Goal: Communication & Community: Answer question/provide support

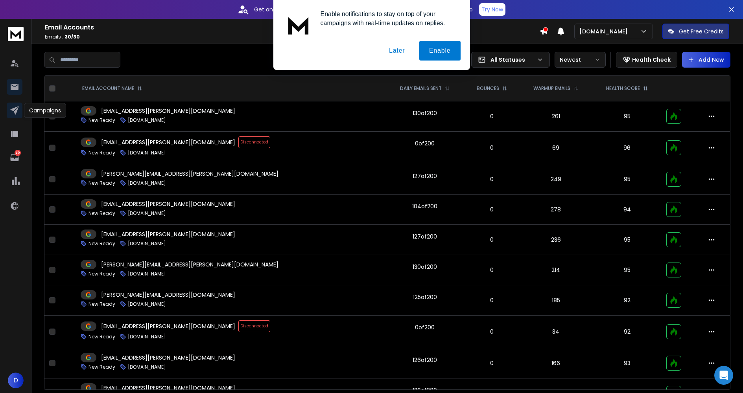
click at [13, 111] on icon at bounding box center [14, 110] width 9 height 9
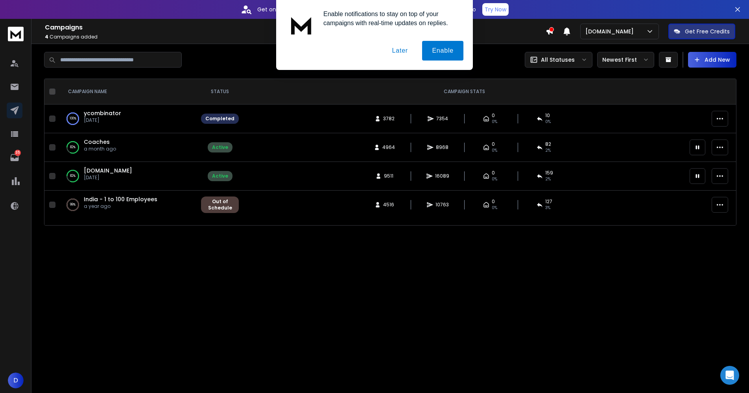
click at [107, 113] on span "ycombinator" at bounding box center [102, 113] width 37 height 8
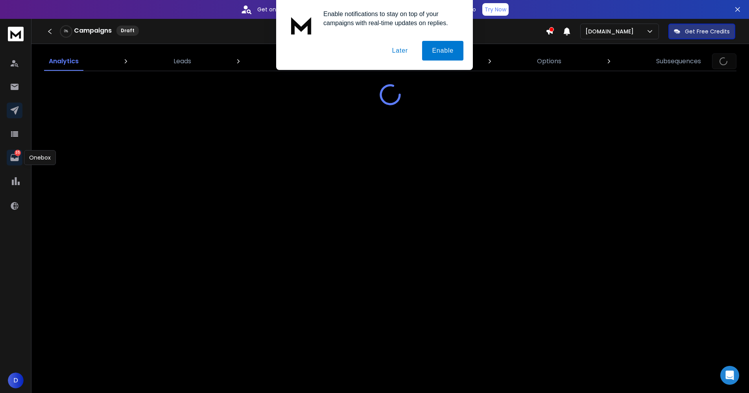
click at [15, 156] on icon at bounding box center [14, 157] width 9 height 9
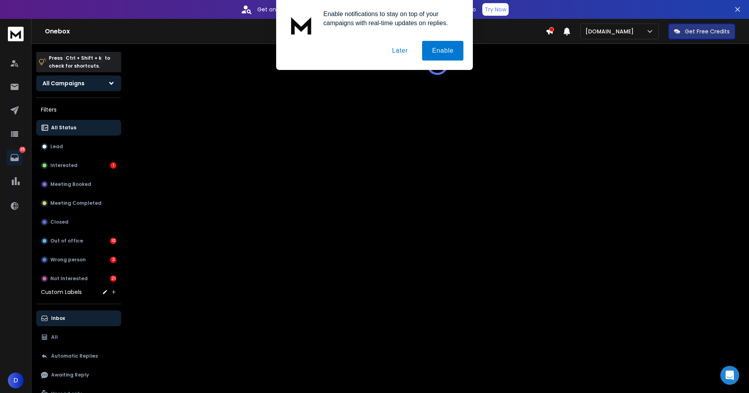
click at [102, 81] on button "All Campaigns" at bounding box center [78, 83] width 85 height 16
click at [114, 81] on button "All Campaigns" at bounding box center [78, 83] width 85 height 16
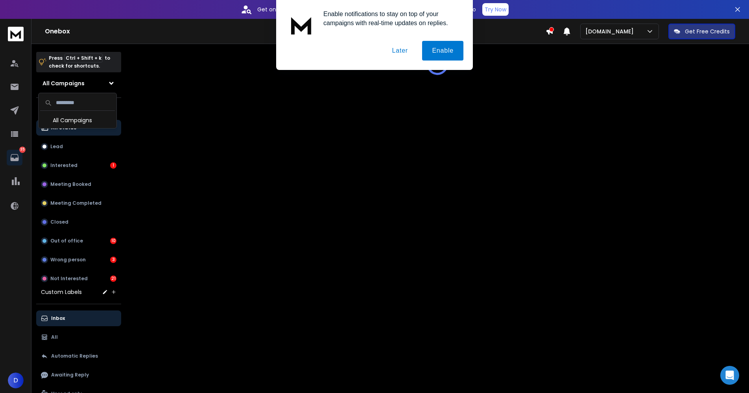
click at [400, 53] on button "Later" at bounding box center [399, 51] width 35 height 20
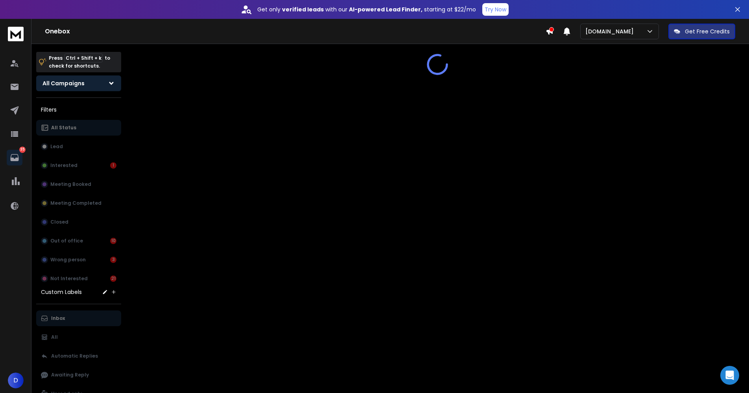
click at [99, 83] on button "All Campaigns" at bounding box center [78, 83] width 85 height 16
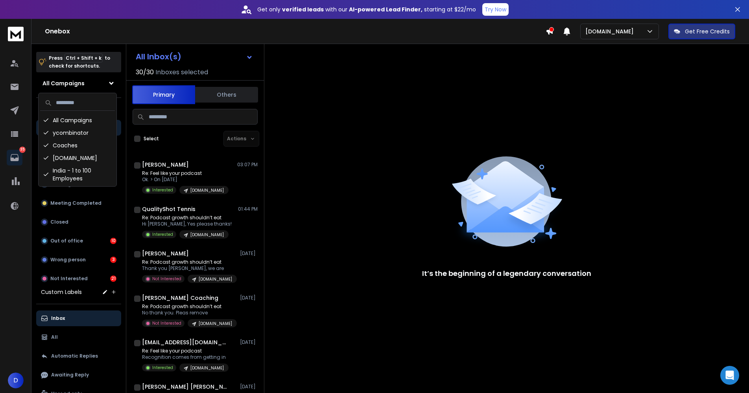
click at [382, 211] on div "It’s the beginning of a legendary conversation" at bounding box center [506, 211] width 484 height 334
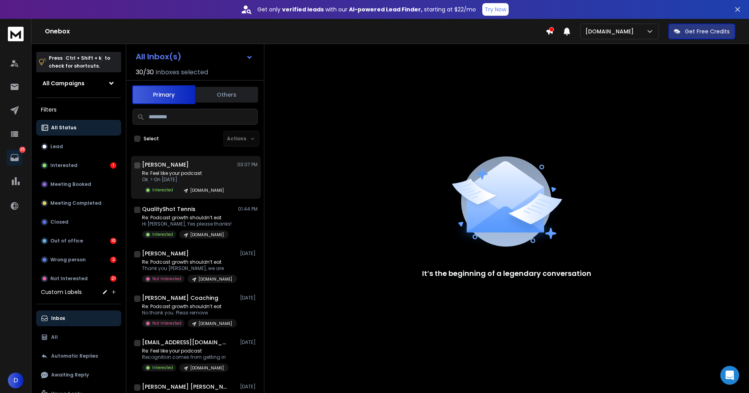
click at [194, 176] on p "Re: Feel like your podcast" at bounding box center [185, 173] width 87 height 6
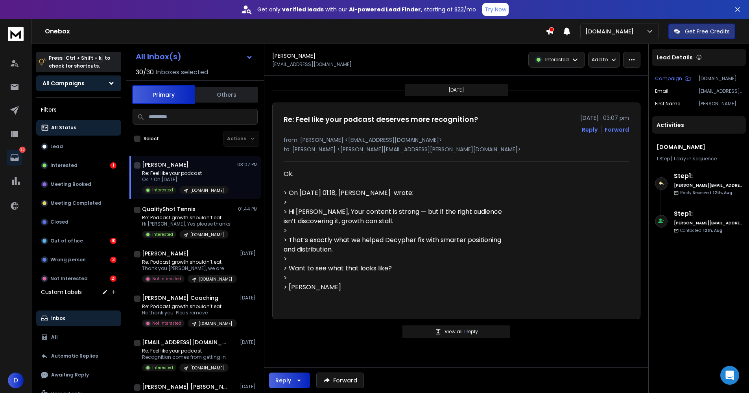
click at [90, 83] on button "All Campaigns" at bounding box center [78, 83] width 85 height 16
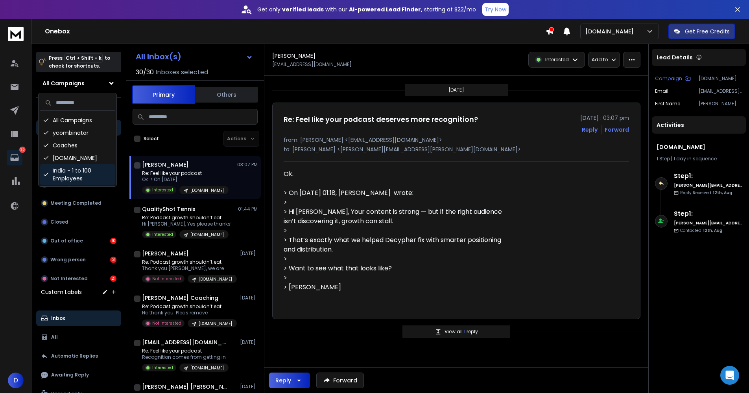
click at [80, 175] on div "India - 1 to 100 Employees" at bounding box center [77, 174] width 75 height 20
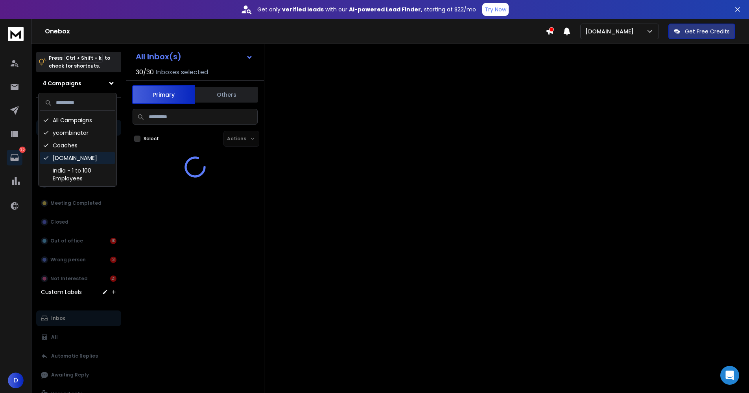
click at [79, 158] on div "[DOMAIN_NAME]" at bounding box center [77, 158] width 75 height 13
click at [77, 142] on div "Coaches" at bounding box center [77, 145] width 75 height 13
click at [82, 117] on div "All Campaigns" at bounding box center [77, 120] width 75 height 13
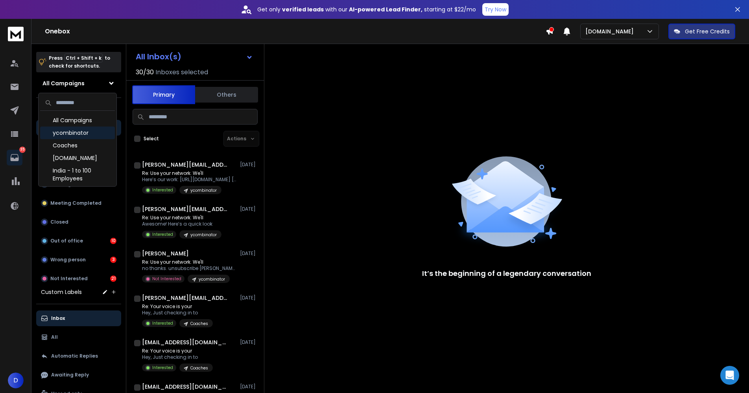
click at [55, 134] on div "ycombinator" at bounding box center [77, 133] width 75 height 13
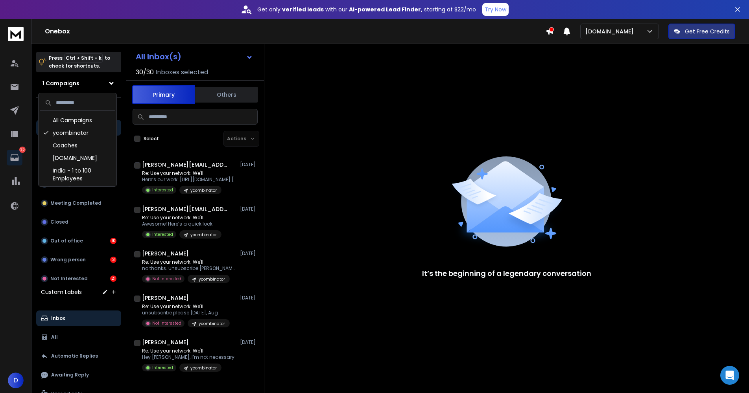
click at [333, 207] on div "It’s the beginning of a legendary conversation" at bounding box center [506, 211] width 484 height 334
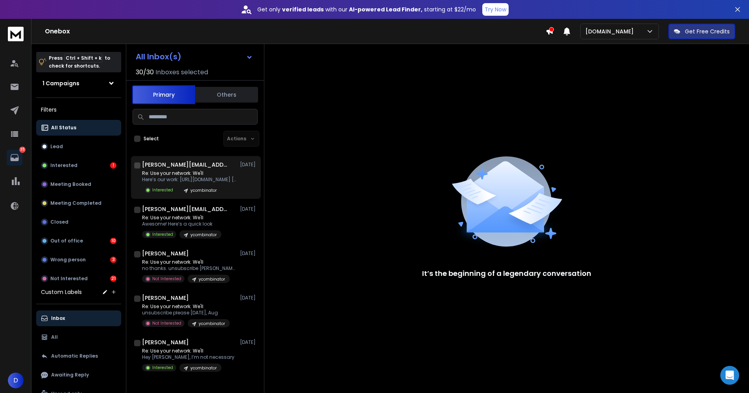
click at [200, 182] on p "Here’s our work: [URL][DOMAIN_NAME] [[URL][DOMAIN_NAME]] If you" at bounding box center [189, 180] width 94 height 6
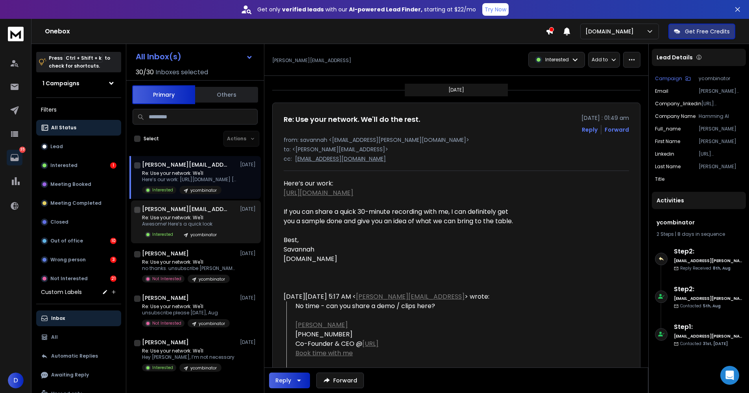
click at [201, 217] on p "Re: Use your network. We'll" at bounding box center [181, 218] width 79 height 6
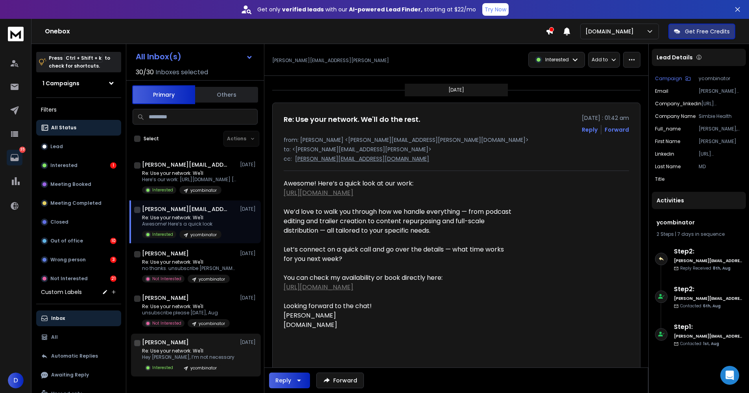
click at [208, 344] on div "[PERSON_NAME] [DATE]" at bounding box center [200, 343] width 116 height 8
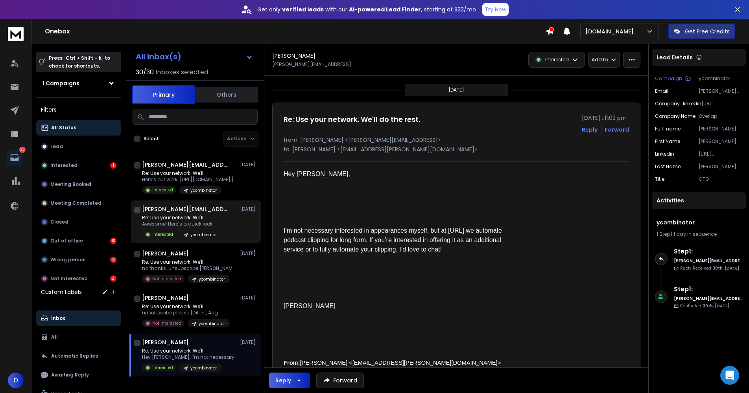
click at [220, 208] on div "[PERSON_NAME][EMAIL_ADDRESS][PERSON_NAME] [DATE]" at bounding box center [200, 209] width 116 height 8
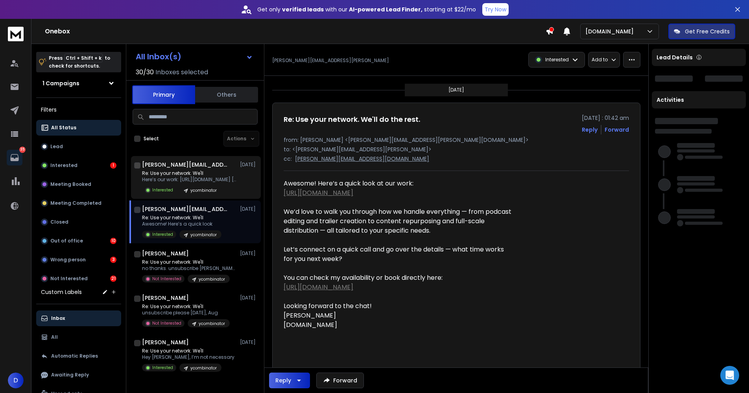
click at [227, 179] on p "Here’s our work: [URL][DOMAIN_NAME] [[URL][DOMAIN_NAME]] If you" at bounding box center [189, 180] width 94 height 6
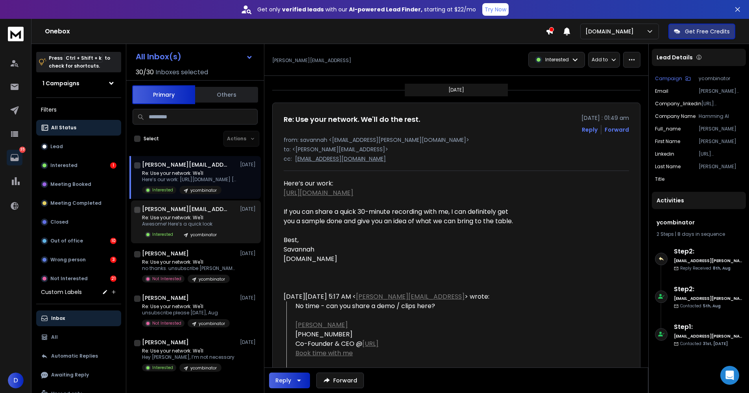
click at [206, 226] on p "Awesome! Here’s a quick look" at bounding box center [181, 224] width 79 height 6
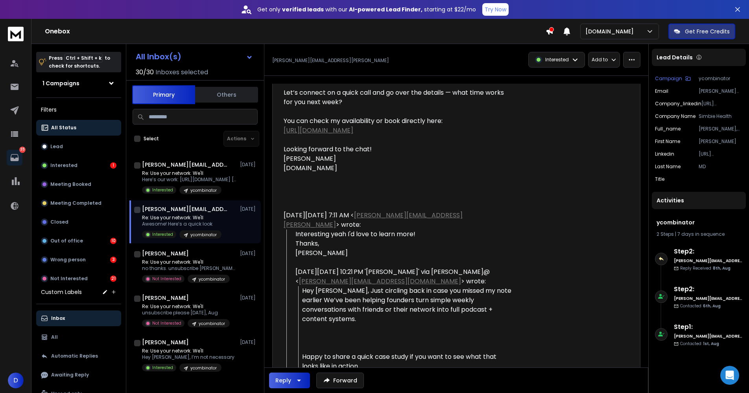
scroll to position [157, 0]
drag, startPoint x: 326, startPoint y: 223, endPoint x: 416, endPoint y: 229, distance: 89.9
click at [416, 229] on div "Interesting yeah I'd love to learn more! Thanks, [PERSON_NAME]" at bounding box center [404, 243] width 218 height 28
click at [414, 248] on div "[PERSON_NAME]" at bounding box center [404, 252] width 218 height 9
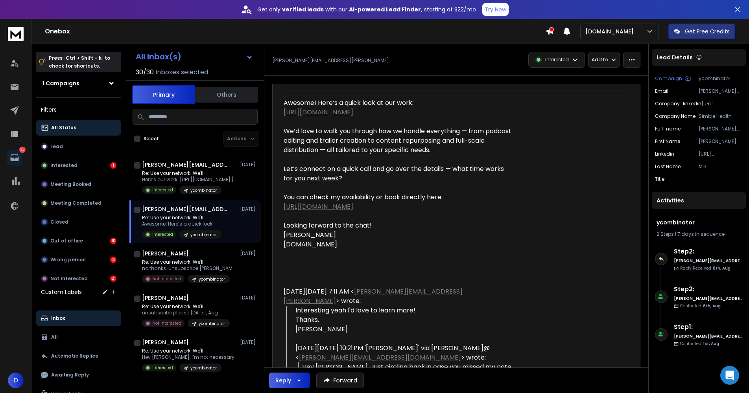
scroll to position [0, 0]
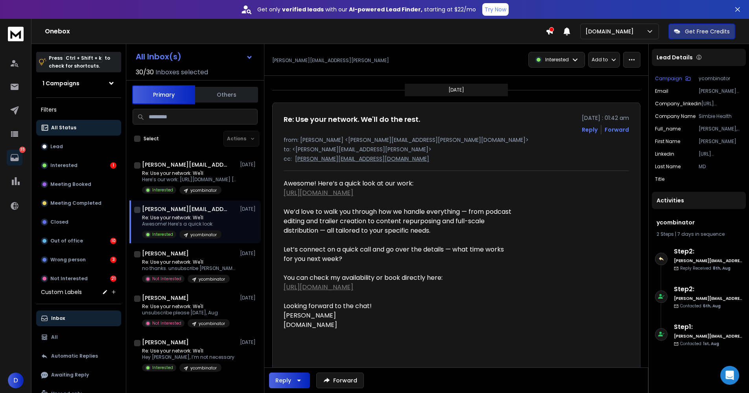
drag, startPoint x: 370, startPoint y: 210, endPoint x: 411, endPoint y: 288, distance: 88.1
click at [411, 288] on div "Awesome! Here’s a quick look at our work: [URL][DOMAIN_NAME] We’d love to walk …" at bounding box center [399, 254] width 230 height 151
click at [447, 302] on div "Awesome! Here’s a quick look at our work: [URL][DOMAIN_NAME] We’d love to walk …" at bounding box center [399, 254] width 230 height 151
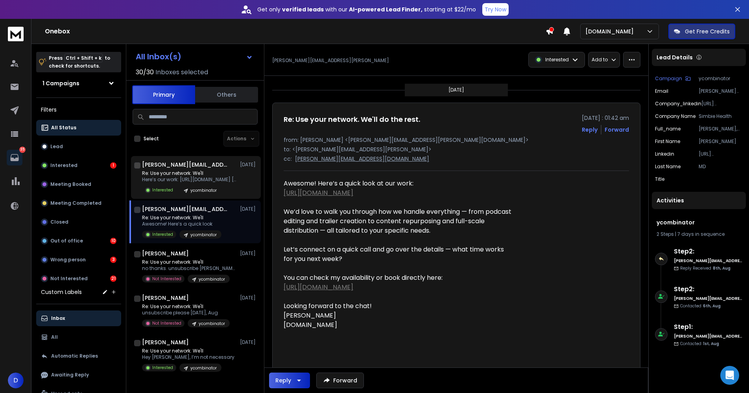
click at [210, 180] on p "Here’s our work: [URL][DOMAIN_NAME] [[URL][DOMAIN_NAME]] If you" at bounding box center [189, 180] width 94 height 6
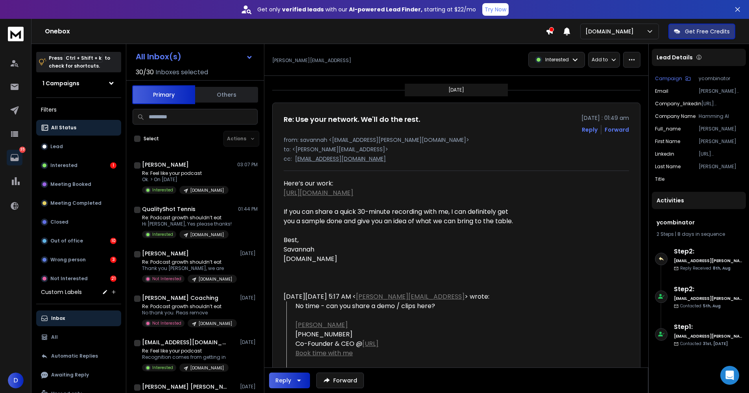
click at [99, 172] on button "Interested 1" at bounding box center [78, 166] width 85 height 16
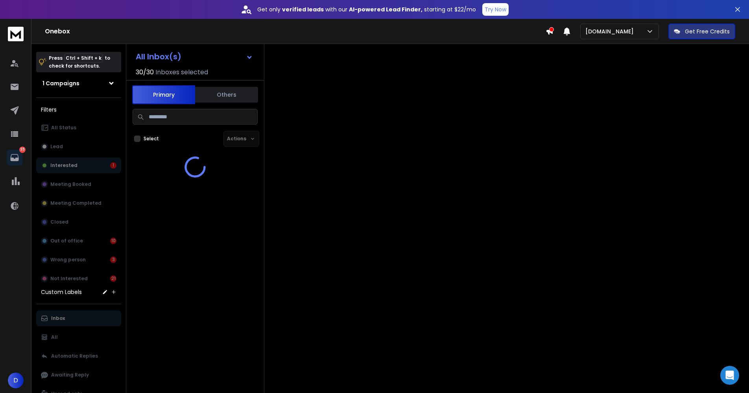
click at [99, 171] on div "All Status Lead Interested 1 Meeting Booked Meeting Completed Closed Out of off…" at bounding box center [78, 203] width 85 height 167
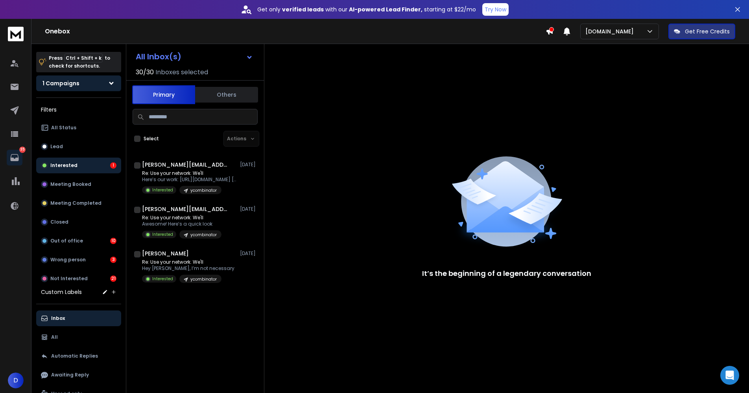
click at [100, 87] on button "1 Campaigns" at bounding box center [78, 83] width 85 height 16
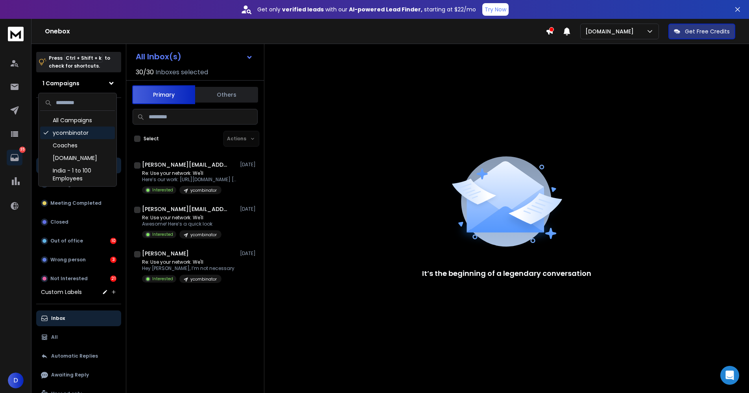
click at [85, 136] on div "ycombinator" at bounding box center [77, 133] width 75 height 13
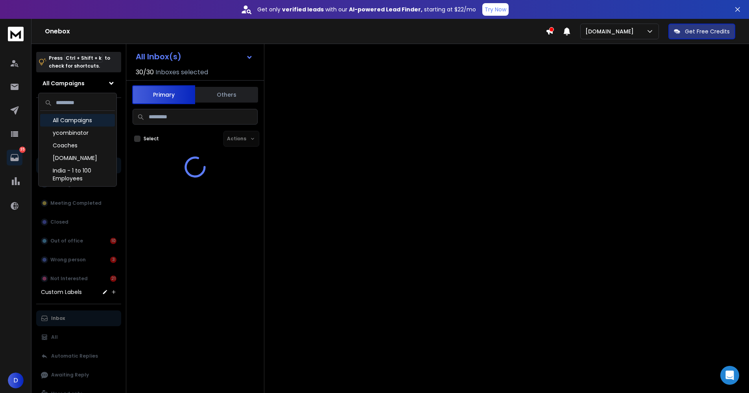
click at [83, 121] on div "All Campaigns" at bounding box center [77, 120] width 75 height 13
click at [403, 218] on div at bounding box center [506, 240] width 484 height 393
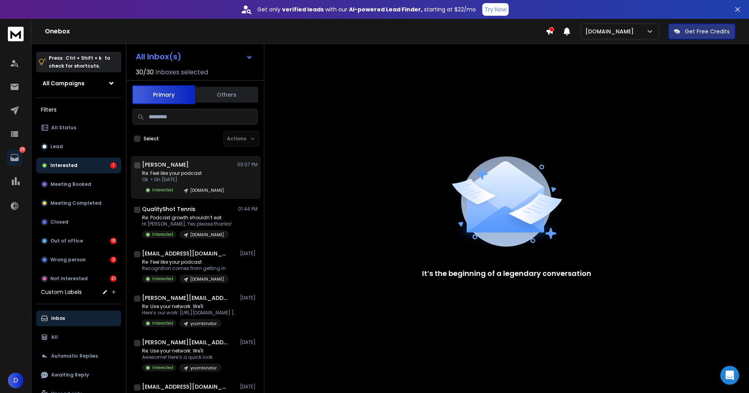
click at [203, 180] on p "Ok. > On [DATE]" at bounding box center [185, 180] width 87 height 6
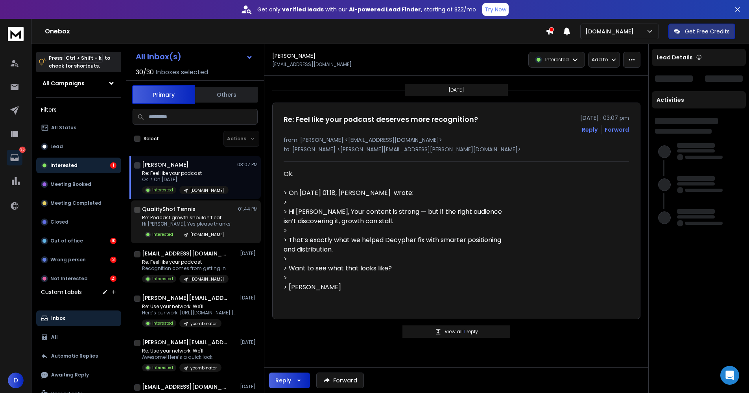
click at [225, 220] on div "Re: Podcast growth shouldn’t eat Hi [PERSON_NAME], Yes please thanks! Intereste…" at bounding box center [200, 227] width 116 height 24
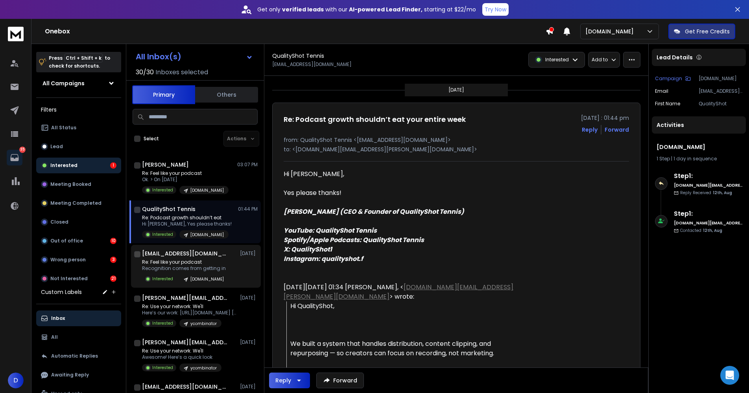
click at [223, 266] on p "Recognition comes from getting in" at bounding box center [185, 268] width 87 height 6
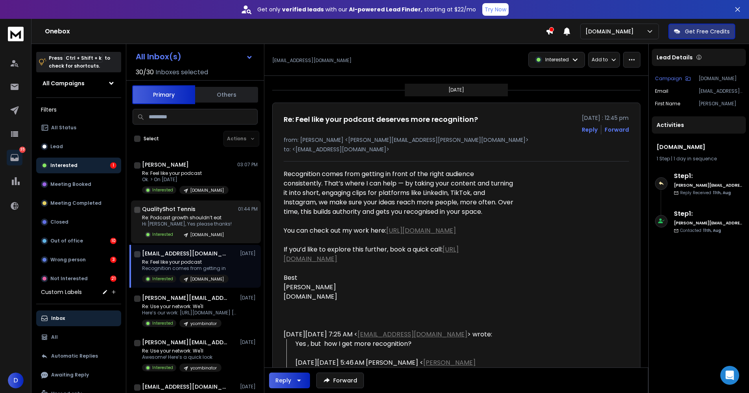
click at [218, 221] on p "Hi [PERSON_NAME], Yes please thanks!" at bounding box center [187, 224] width 90 height 6
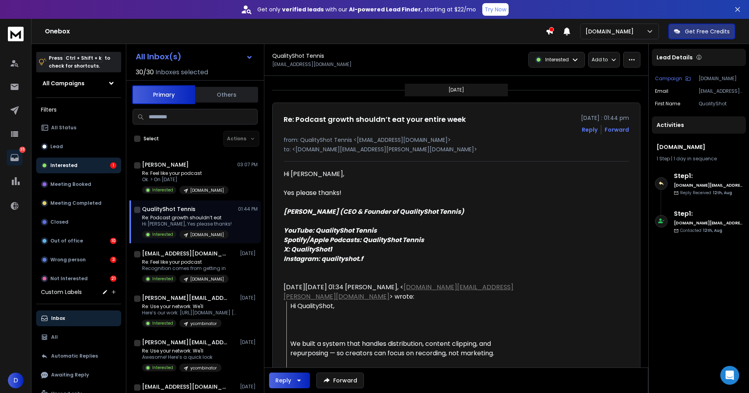
drag, startPoint x: 280, startPoint y: 378, endPoint x: 294, endPoint y: 368, distance: 17.4
click at [281, 378] on div "Reply" at bounding box center [283, 381] width 16 height 8
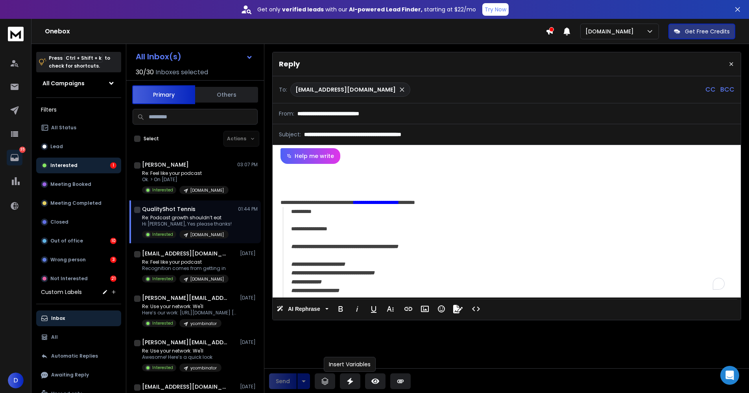
click at [326, 383] on icon at bounding box center [324, 382] width 7 height 2
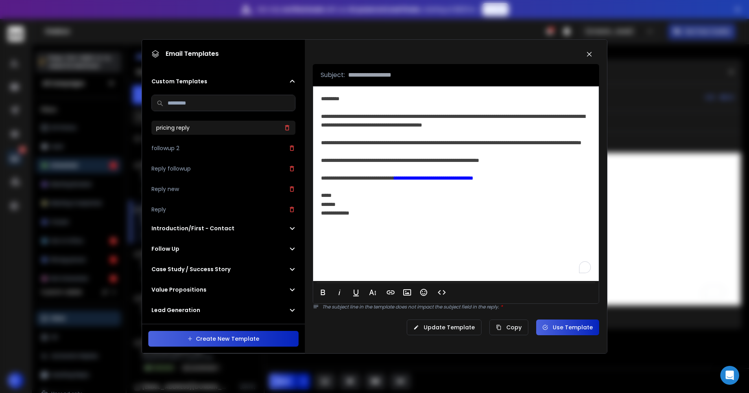
click at [206, 160] on div "pricing reply followup 2 Reply followup Reply new Reply" at bounding box center [223, 169] width 144 height 96
click at [201, 132] on div "Reply followup" at bounding box center [223, 128] width 134 height 8
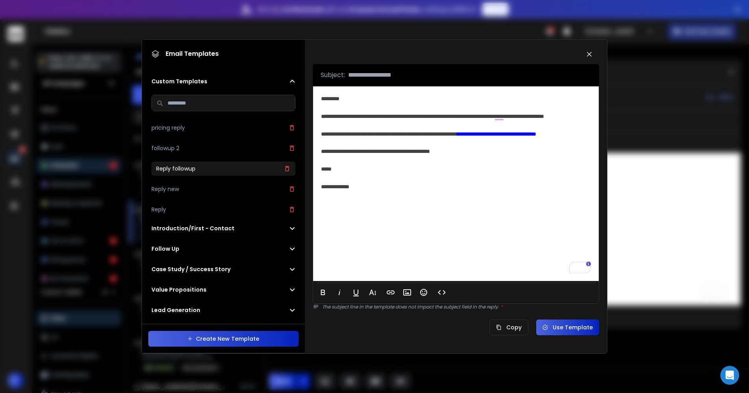
click at [195, 153] on div "followup 2" at bounding box center [223, 148] width 144 height 14
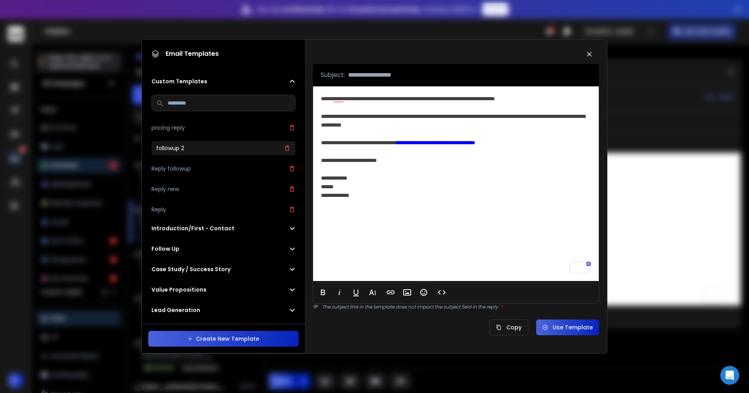
click at [179, 132] on div "Reply new" at bounding box center [223, 128] width 144 height 8
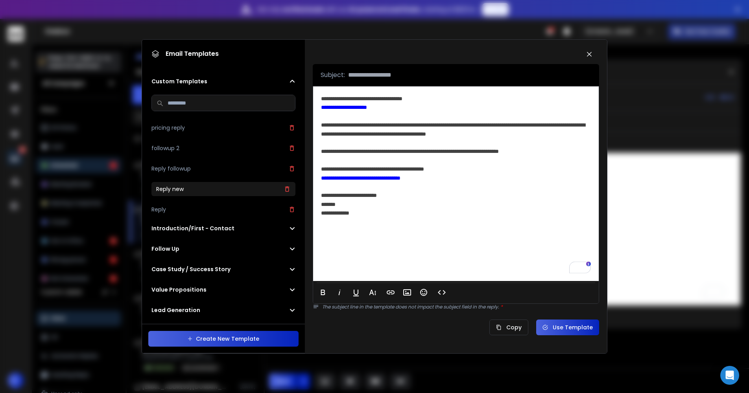
click at [569, 327] on button "Use Template" at bounding box center [567, 328] width 63 height 16
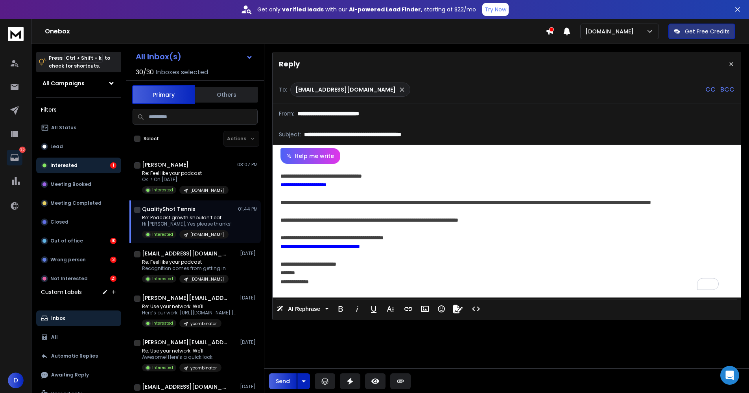
click at [304, 115] on input "**********" at bounding box center [515, 114] width 437 height 8
click at [289, 279] on div "**********" at bounding box center [499, 233] width 438 height 123
paste div "To enrich screen reader interactions, please activate Accessibility in Grammarl…"
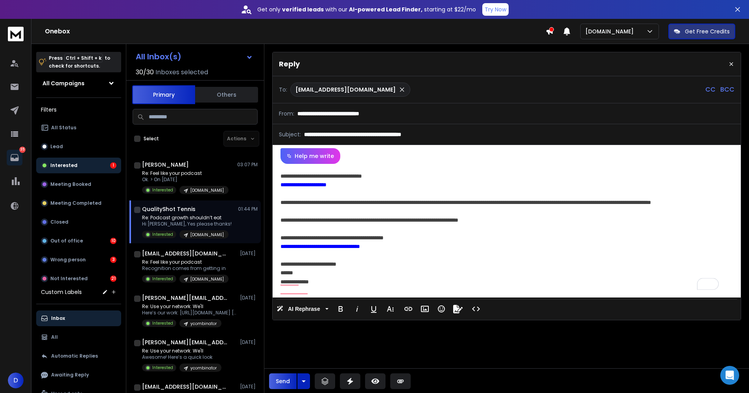
click at [284, 282] on div "**********" at bounding box center [499, 233] width 438 height 123
click at [279, 179] on div "**********" at bounding box center [507, 231] width 468 height 134
click at [282, 379] on button "Send" at bounding box center [283, 382] width 28 height 16
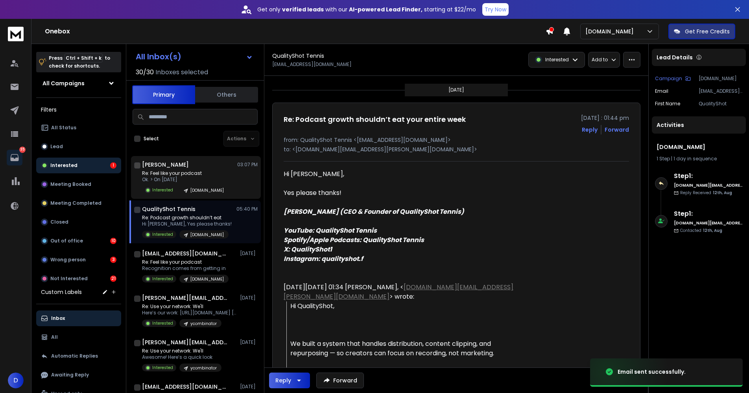
click at [222, 167] on div "[PERSON_NAME] 03:07 PM" at bounding box center [200, 165] width 116 height 8
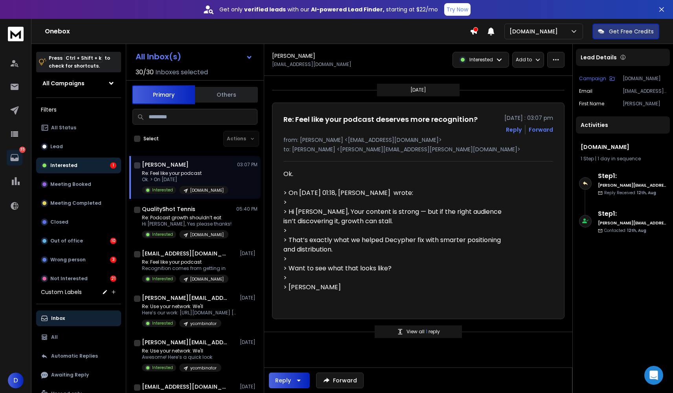
click at [281, 383] on div "Reply" at bounding box center [283, 381] width 16 height 8
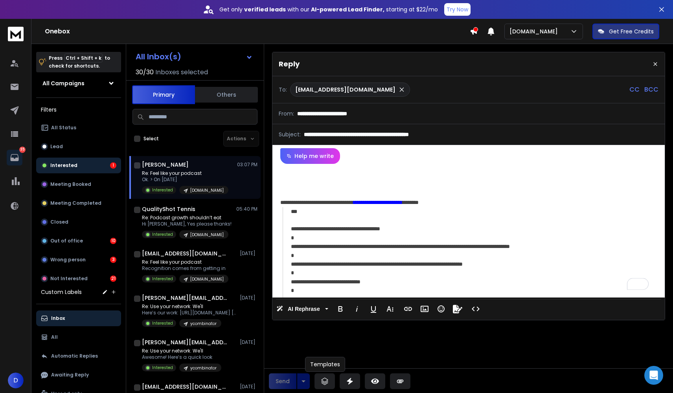
click at [324, 381] on icon at bounding box center [325, 381] width 8 height 8
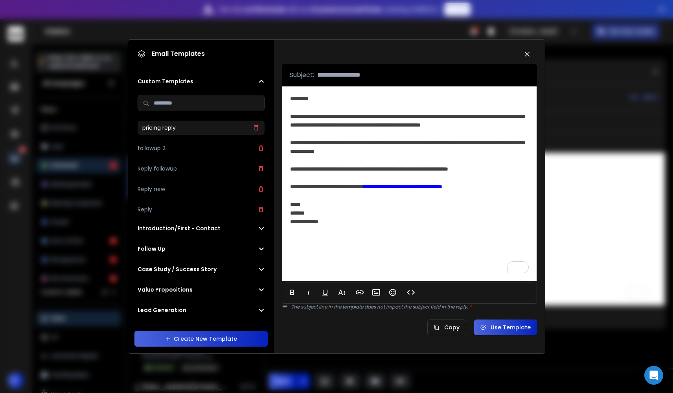
click at [198, 158] on div "pricing reply followup 2 Reply followup Reply new Reply" at bounding box center [201, 169] width 127 height 96
click at [167, 132] on div "Reply new" at bounding box center [201, 128] width 118 height 8
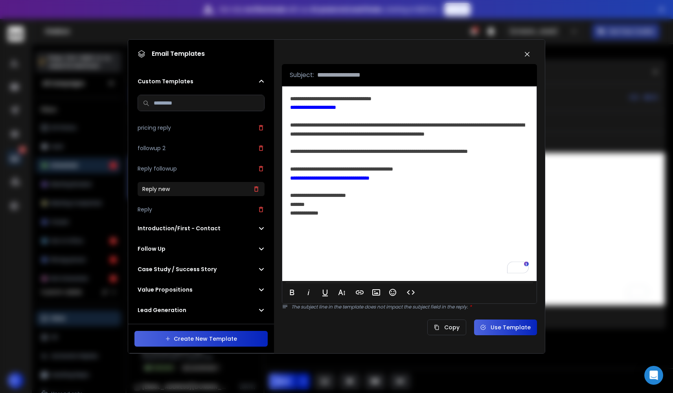
click at [509, 331] on button "Use Template" at bounding box center [505, 328] width 63 height 16
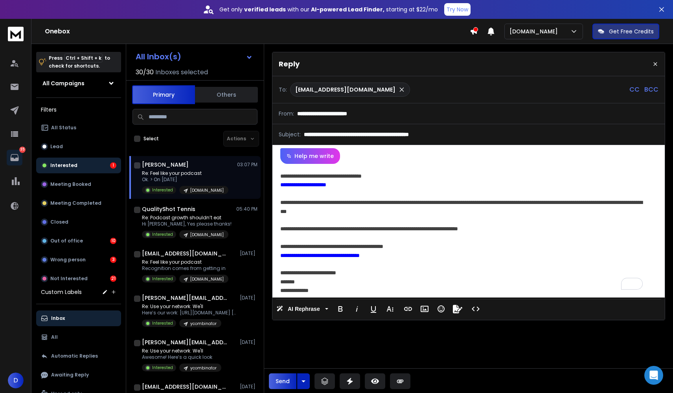
click at [278, 176] on div "**********" at bounding box center [469, 231] width 392 height 134
click at [307, 117] on input "**********" at bounding box center [477, 114] width 361 height 8
click at [287, 280] on div "**********" at bounding box center [461, 233] width 363 height 123
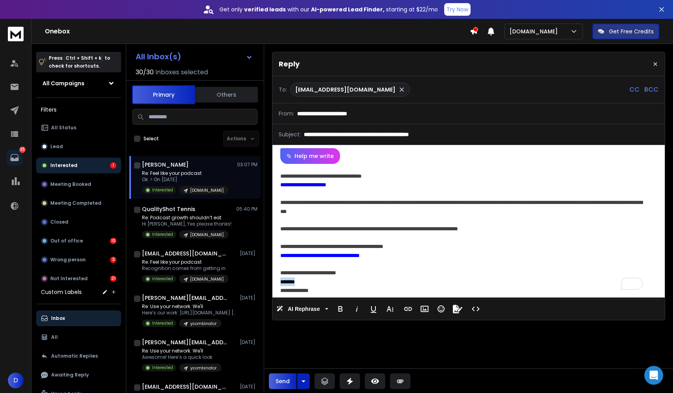
paste div "To enrich screen reader interactions, please activate Accessibility in Grammarl…"
click at [284, 282] on div "**********" at bounding box center [461, 233] width 363 height 123
click at [357, 285] on div "**********" at bounding box center [461, 233] width 363 height 123
click at [281, 173] on div "**********" at bounding box center [461, 233] width 363 height 123
click at [280, 379] on button "Send" at bounding box center [283, 382] width 28 height 16
